Goal: Task Accomplishment & Management: Manage account settings

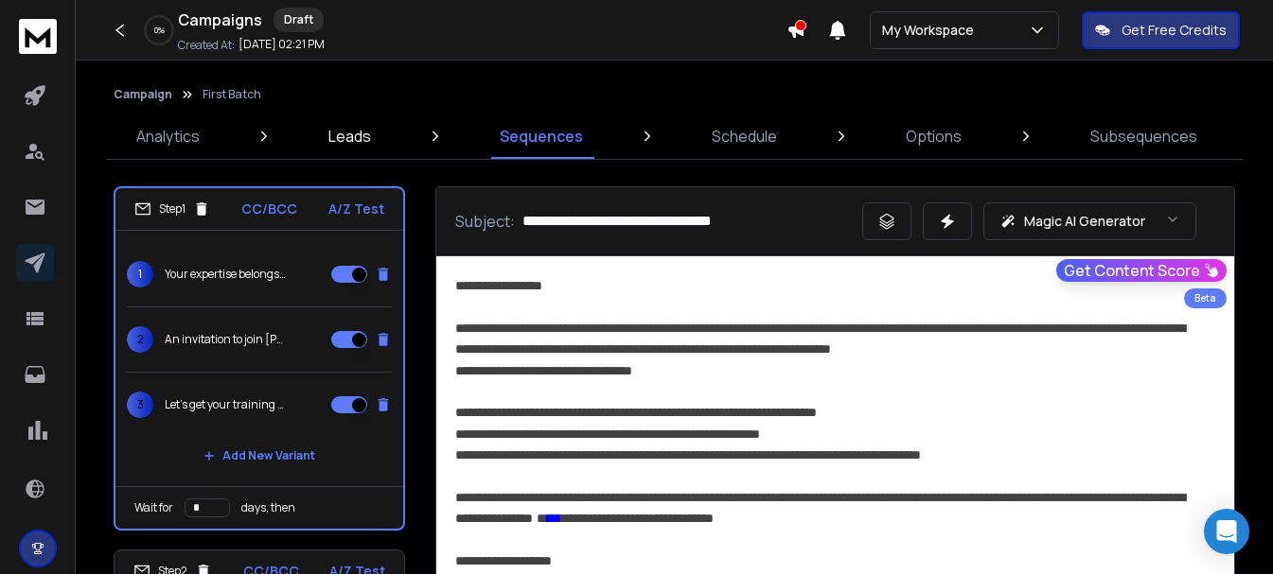
click at [328, 145] on link "Leads" at bounding box center [349, 136] width 65 height 45
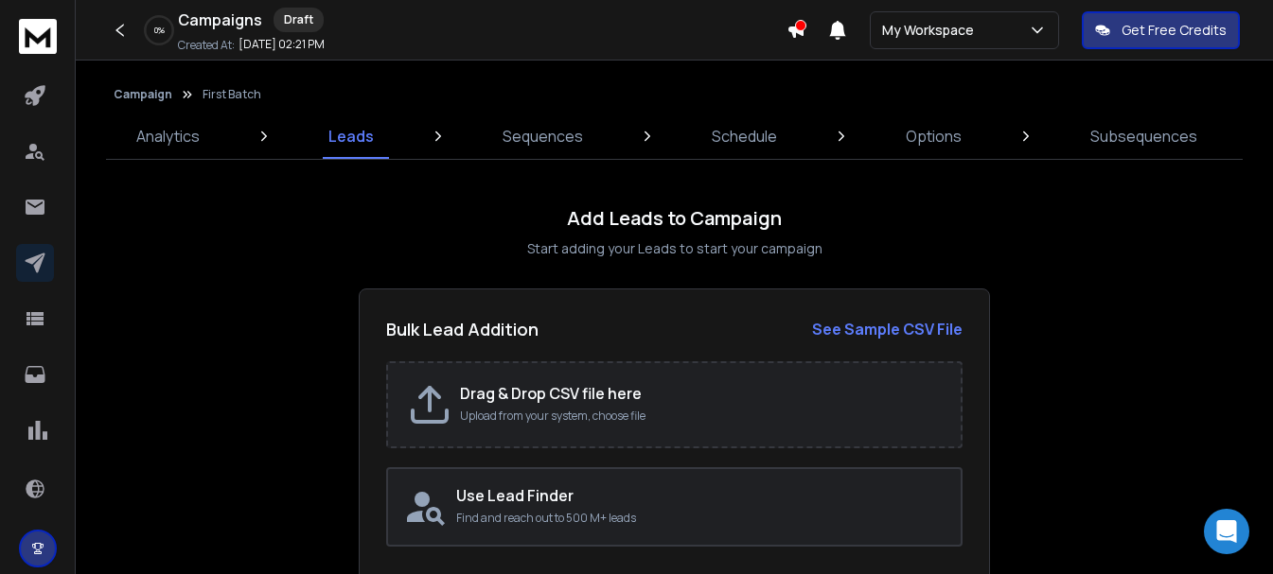
click at [535, 80] on div "Campaign First Batch" at bounding box center [674, 94] width 1136 height 30
click at [1028, 175] on div "Campaign First Batch Analytics Leads Sequences Schedule Options Subsequences Ad…" at bounding box center [674, 437] width 1136 height 716
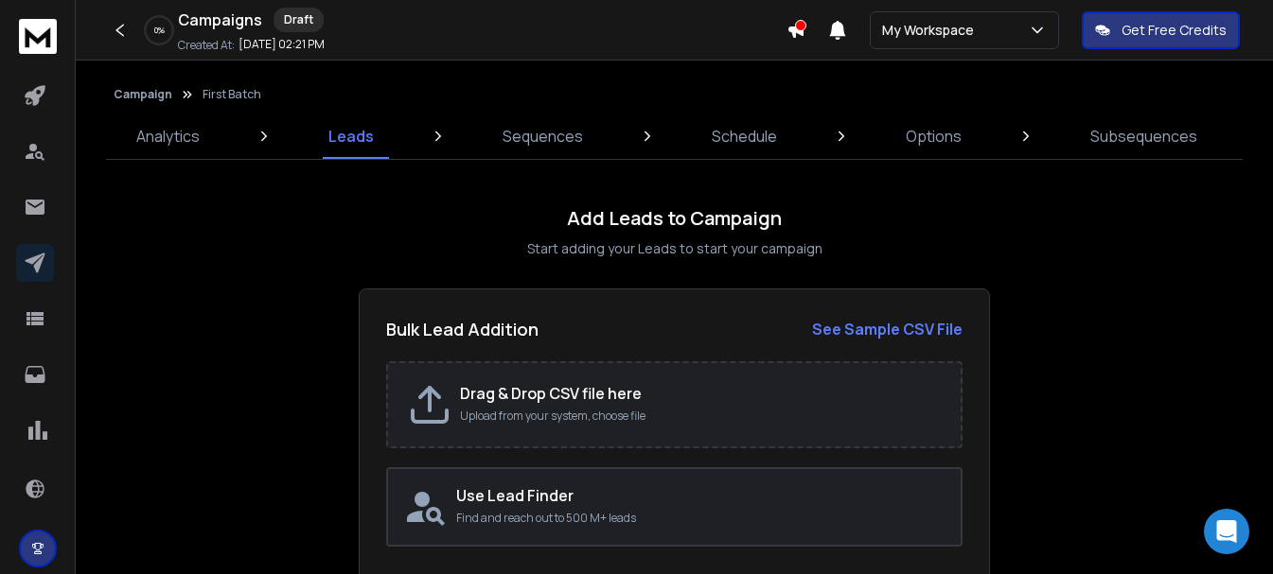
click at [1028, 175] on div "Campaign First Batch Analytics Leads Sequences Schedule Options Subsequences Ad…" at bounding box center [674, 437] width 1136 height 716
click at [1134, 238] on div "Add Leads to Campaign Start adding your Leads to start your campaign Bulk Lead …" at bounding box center [674, 487] width 1121 height 602
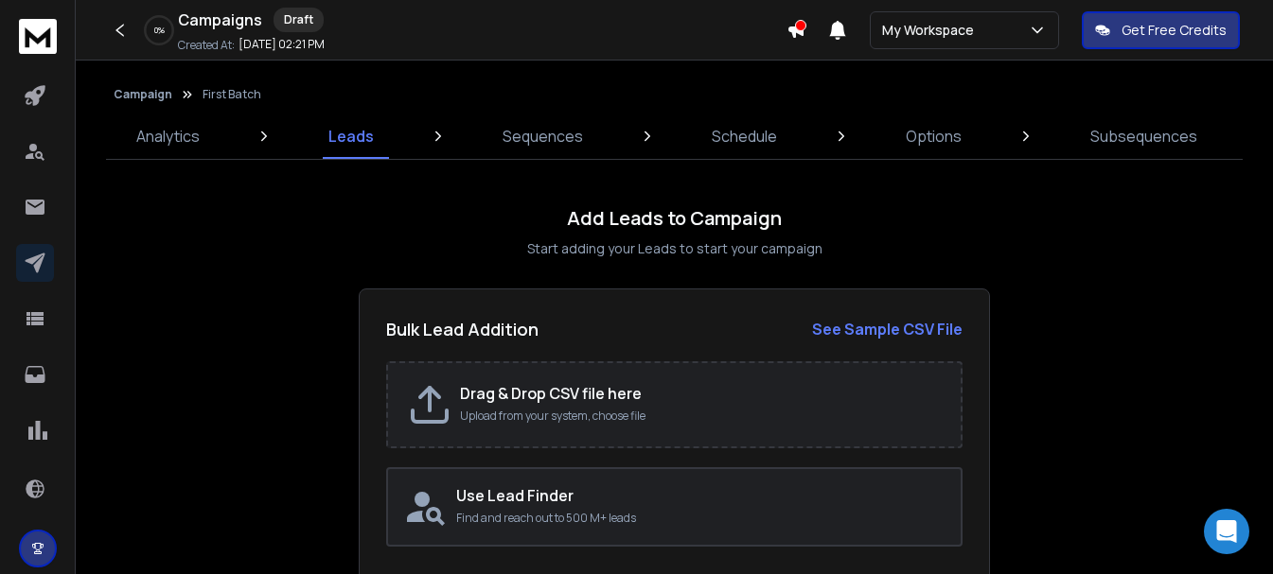
click at [1158, 269] on div "Add Leads to Campaign Start adding your Leads to start your campaign Bulk Lead …" at bounding box center [674, 487] width 1121 height 602
click at [934, 133] on p "Options" at bounding box center [933, 136] width 56 height 23
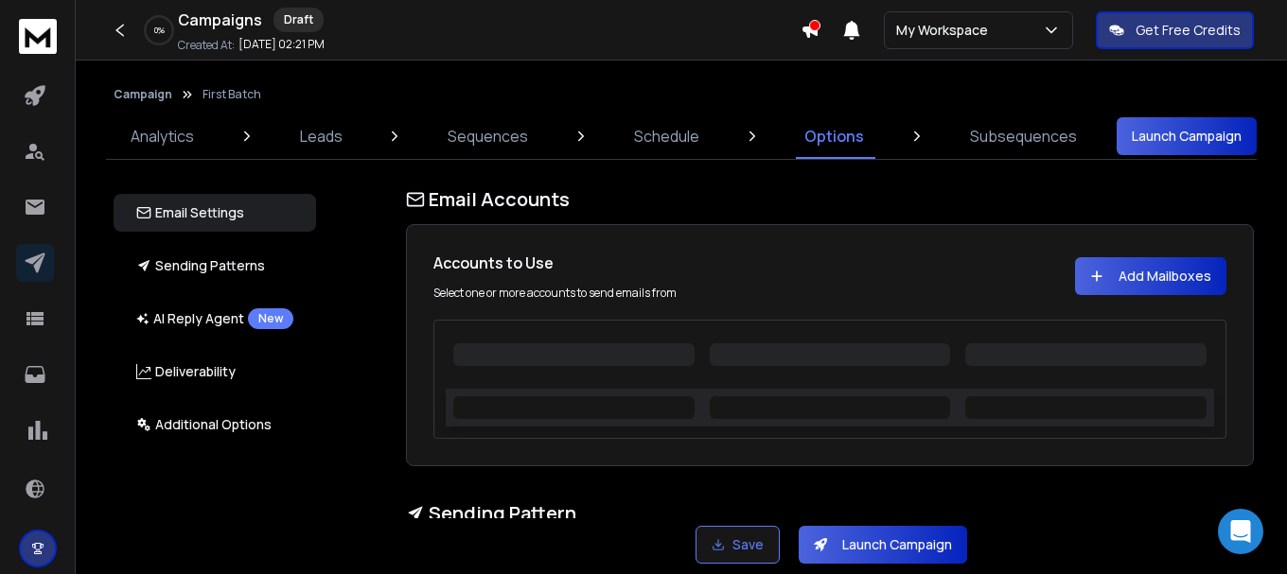
click at [661, 64] on div "Campaign First Batch Analytics Leads Sequences Schedule Options Subsequences La…" at bounding box center [681, 137] width 1211 height 152
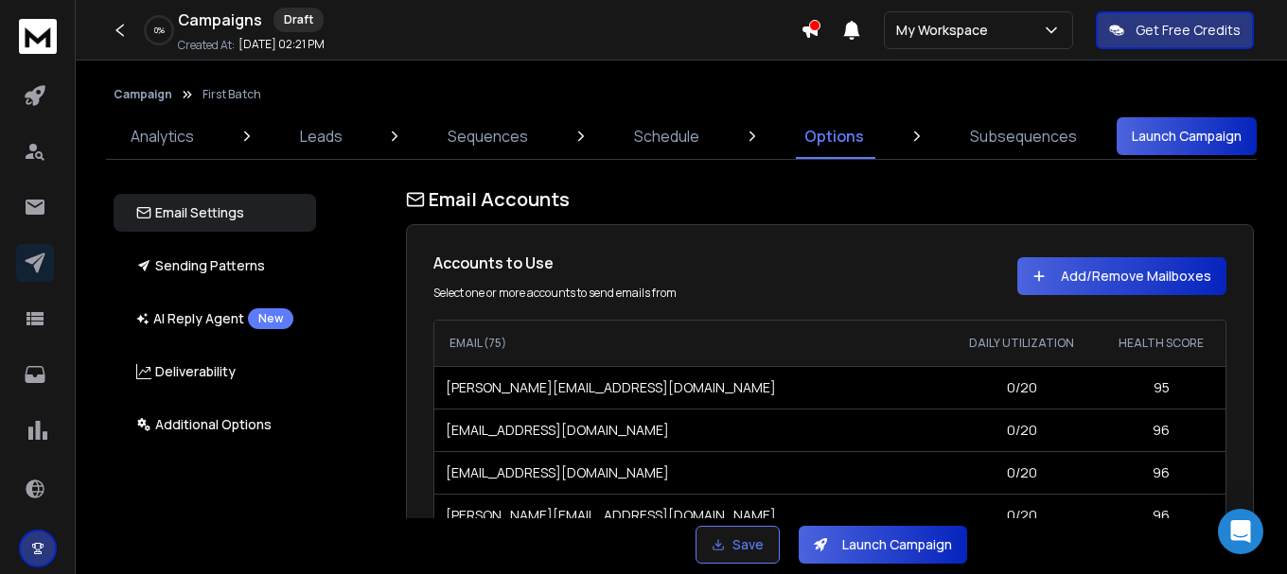
click at [661, 64] on div "Campaign First Batch Analytics Leads Sequences Schedule Options Subsequences La…" at bounding box center [681, 137] width 1211 height 152
click at [647, 32] on div "0 % Campaigns Draft Created At: [DATE] 02:21 PM My Workspace Get Free Credits" at bounding box center [643, 30] width 1287 height 61
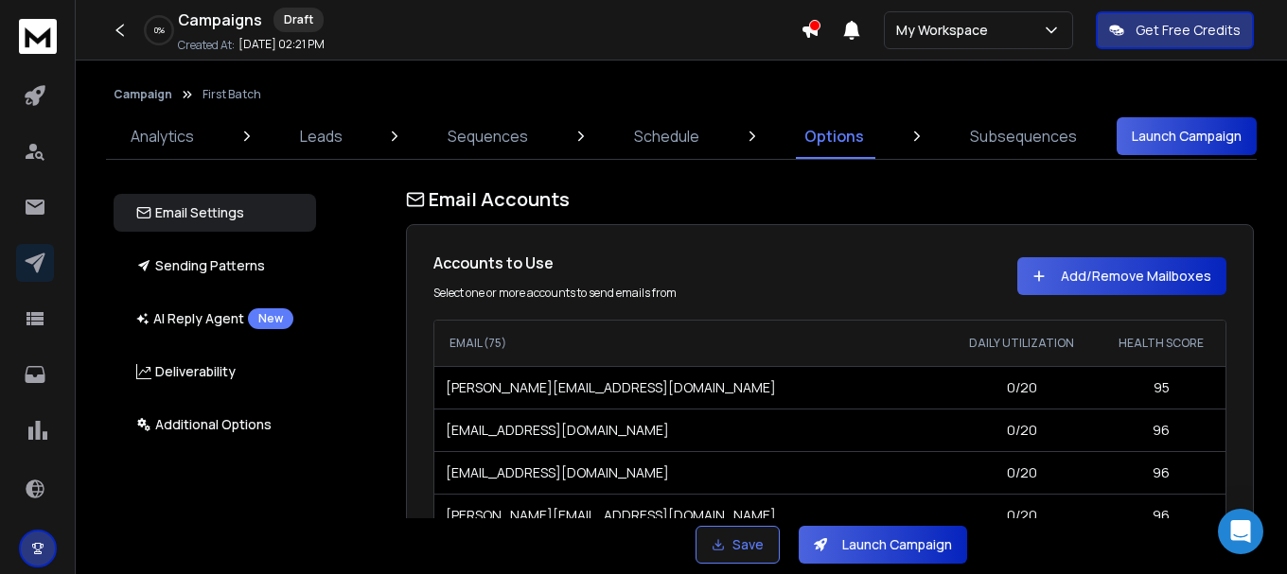
click at [647, 32] on div "0 % Campaigns Draft Created At: [DATE] 02:21 PM My Workspace Get Free Credits" at bounding box center [643, 30] width 1287 height 61
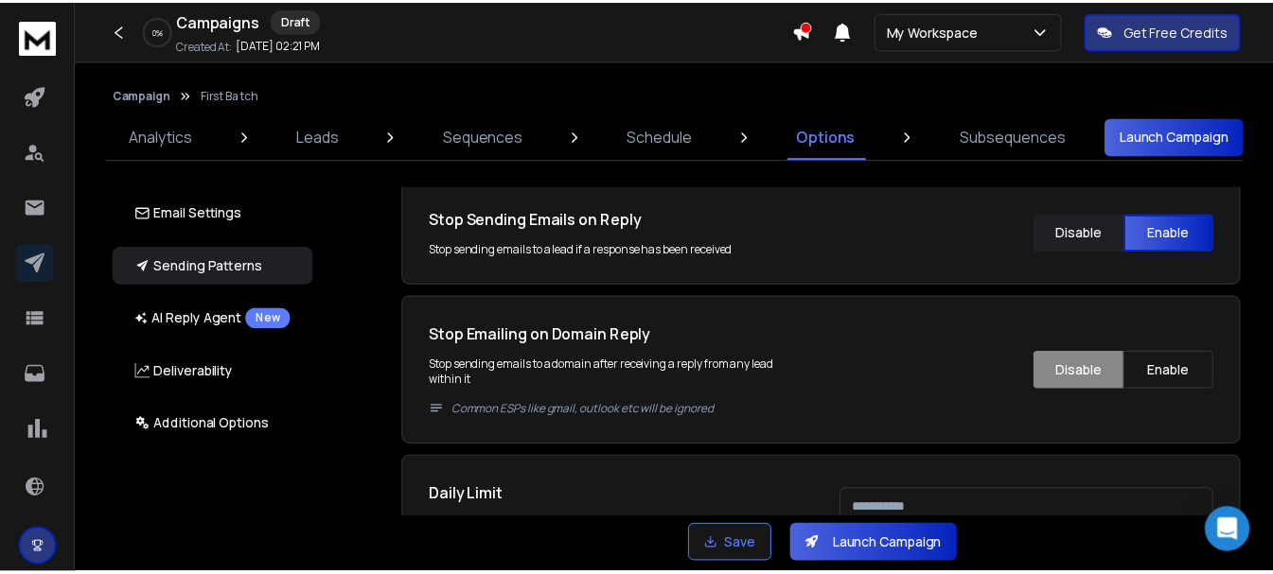
scroll to position [662, 0]
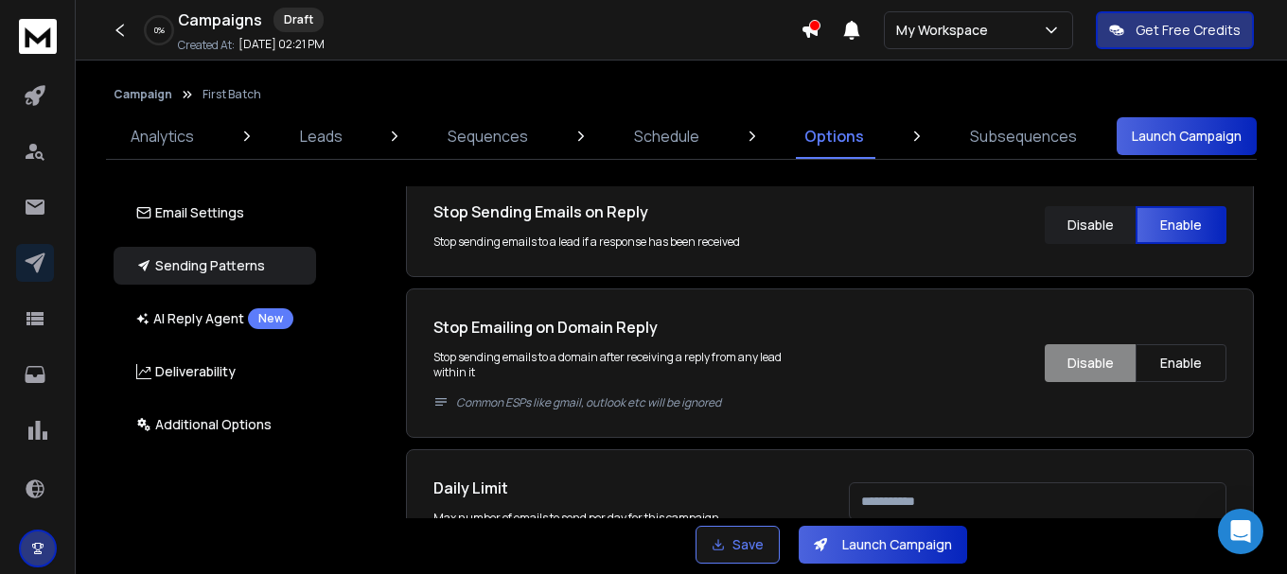
click at [332, 316] on div "Email Settings Sending Patterns AI Reply Agent New Deliverability Additional Op…" at bounding box center [725, 352] width 1222 height 332
click at [620, 54] on div "0 % Campaigns Draft Created At: [DATE] 02:21 PM My Workspace Get Free Credits" at bounding box center [643, 30] width 1287 height 61
click at [610, 75] on div "Campaign First Batch Analytics Leads Sequences Schedule Options Subsequences La…" at bounding box center [681, 137] width 1211 height 152
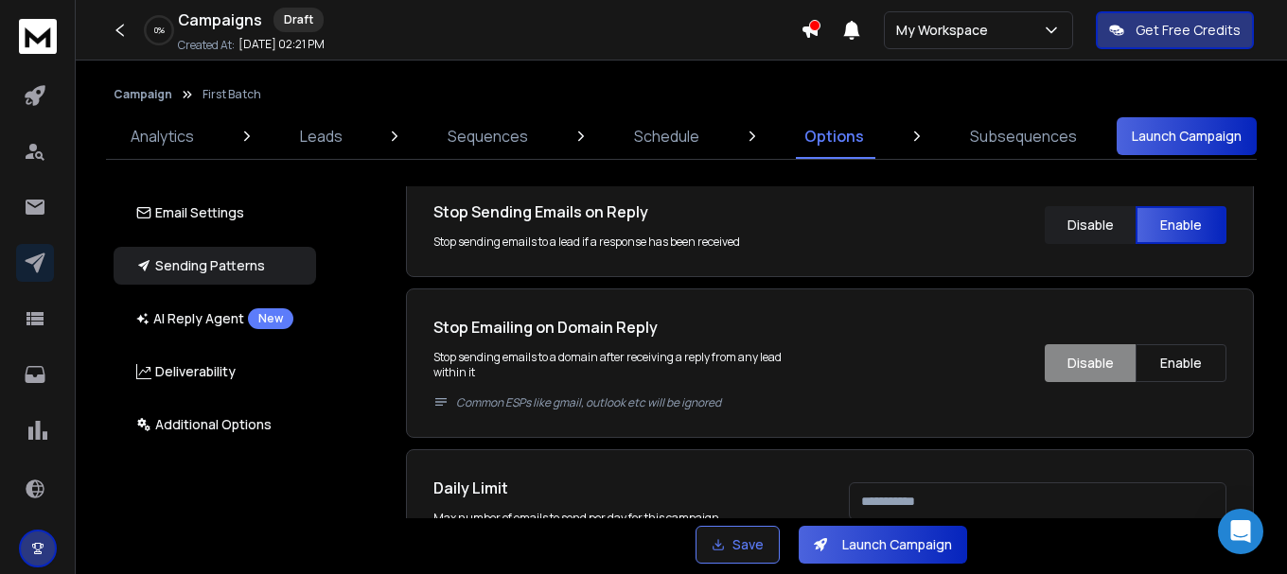
click at [610, 75] on div "Campaign First Batch Analytics Leads Sequences Schedule Options Subsequences La…" at bounding box center [681, 137] width 1211 height 152
click at [548, 97] on div "Campaign First Batch" at bounding box center [681, 94] width 1135 height 15
click at [163, 127] on p "Analytics" at bounding box center [162, 136] width 63 height 23
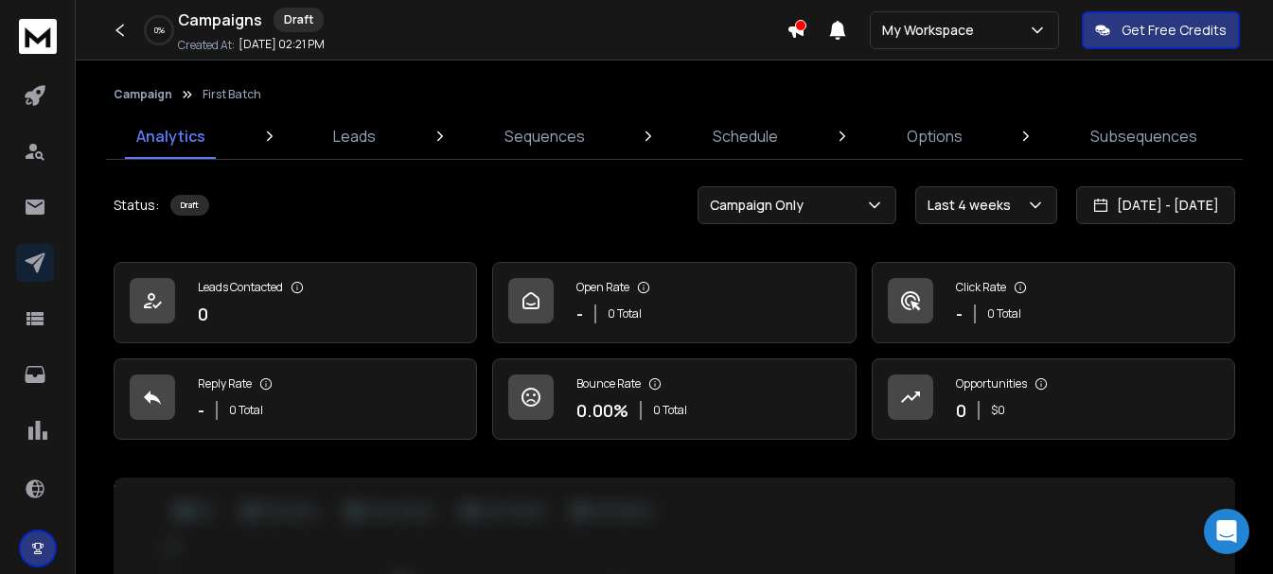
click at [479, 83] on div "Campaign First Batch" at bounding box center [674, 94] width 1136 height 30
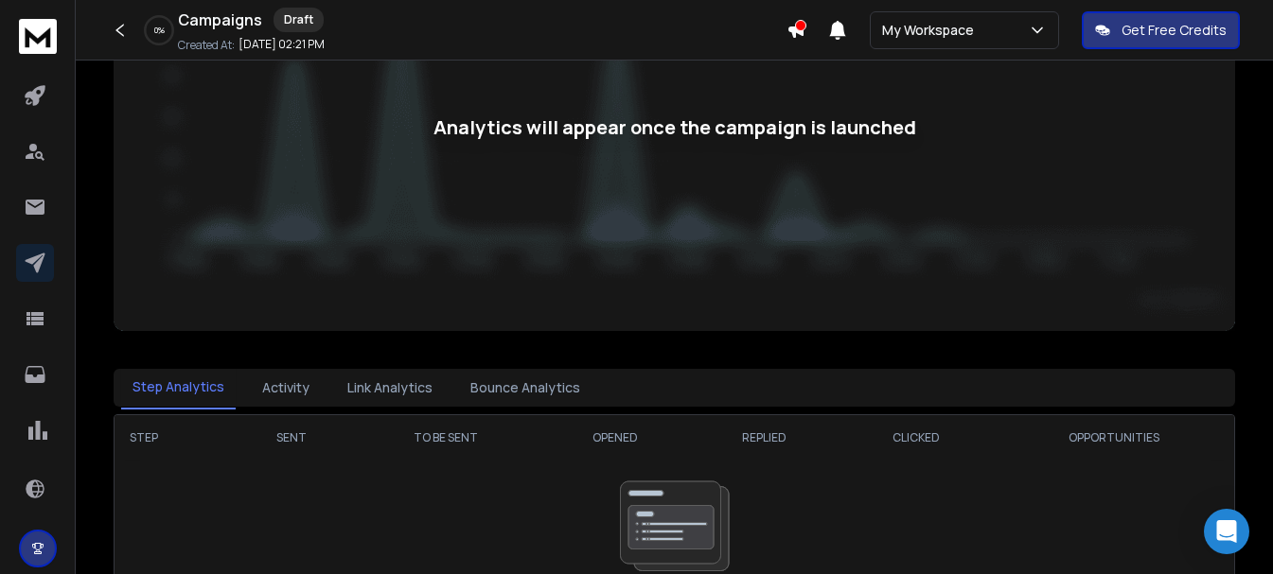
scroll to position [636, 0]
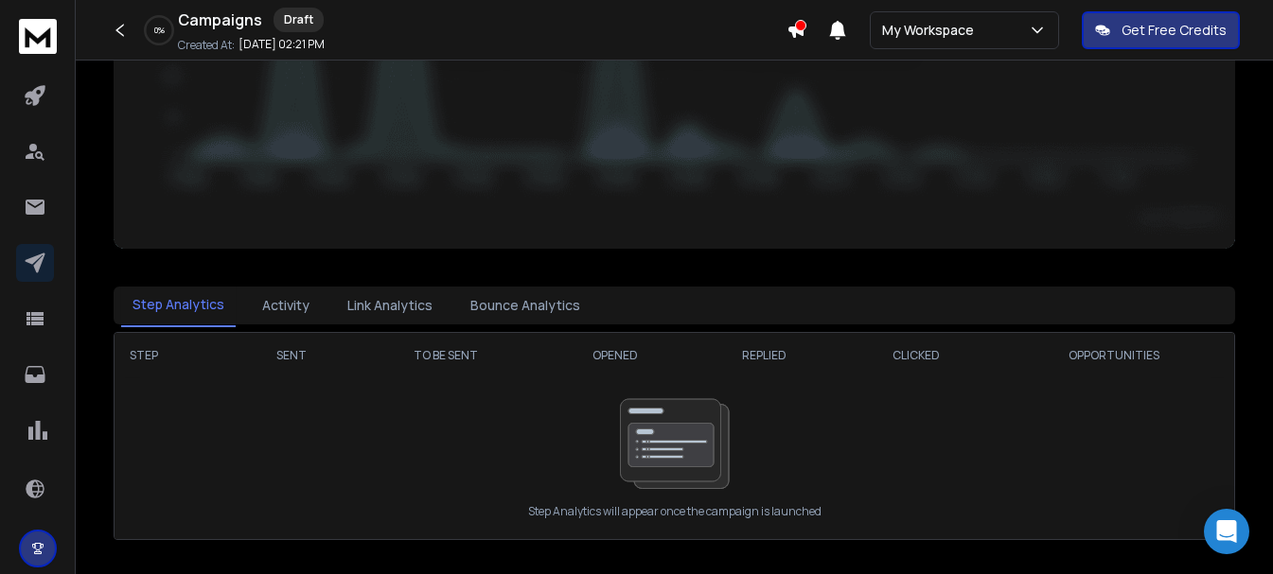
click at [530, 234] on img at bounding box center [674, 45] width 1121 height 407
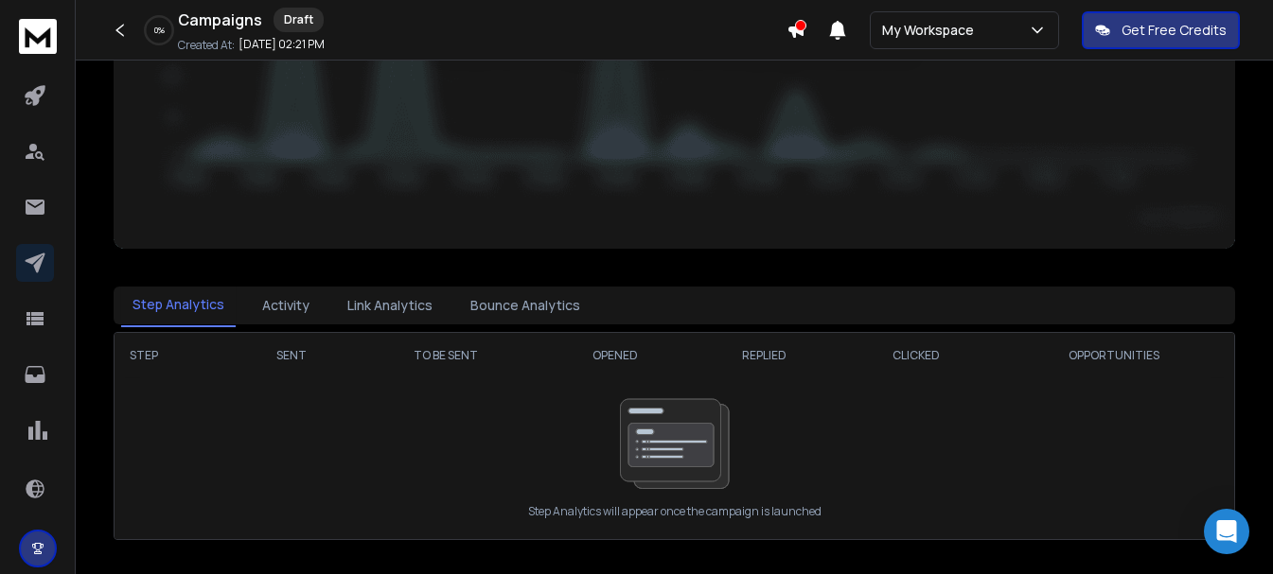
click at [530, 234] on img at bounding box center [674, 45] width 1121 height 407
click at [571, 262] on div "Leads Contacted 0 Open Rate - 0 Total Click Rate - 0 Total Reply Rate - 0 Total…" at bounding box center [674, 87] width 1121 height 922
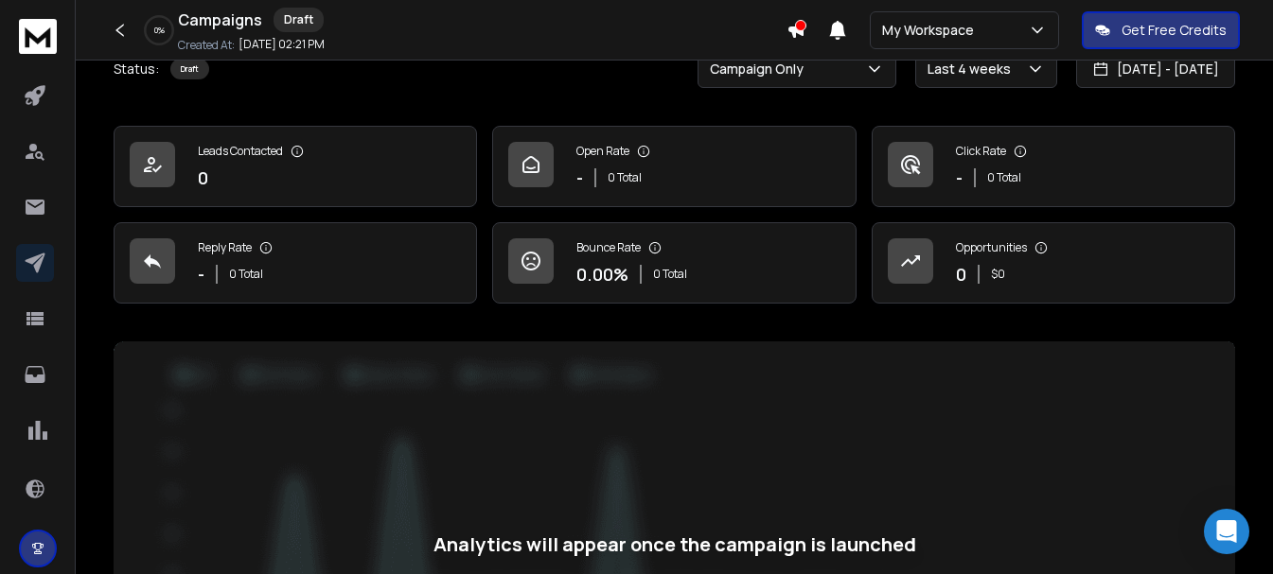
scroll to position [0, 0]
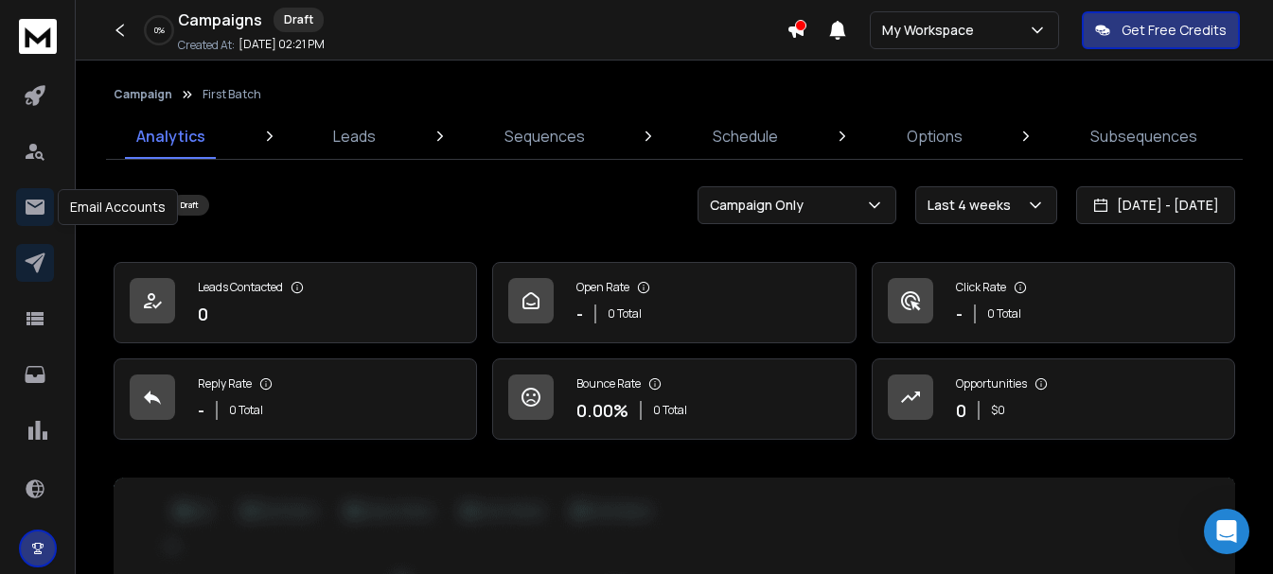
click at [24, 217] on icon at bounding box center [35, 207] width 23 height 23
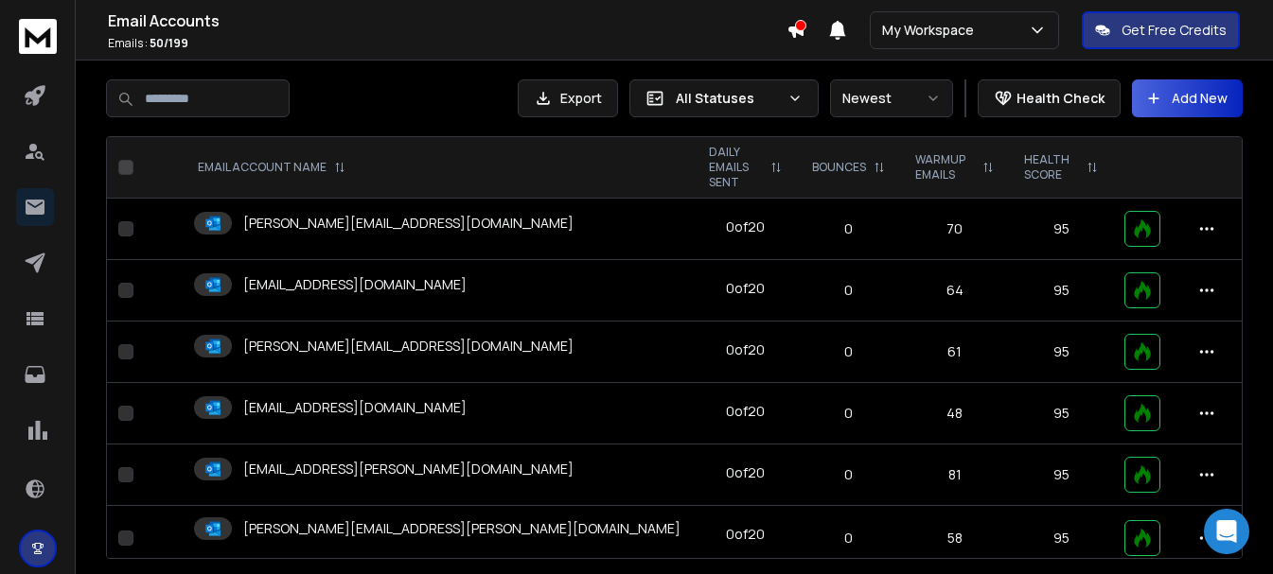
click at [442, 79] on div at bounding box center [306, 98] width 400 height 38
click at [467, 91] on div at bounding box center [306, 98] width 400 height 38
click at [469, 88] on div at bounding box center [306, 98] width 400 height 38
